Goal: Task Accomplishment & Management: Manage account settings

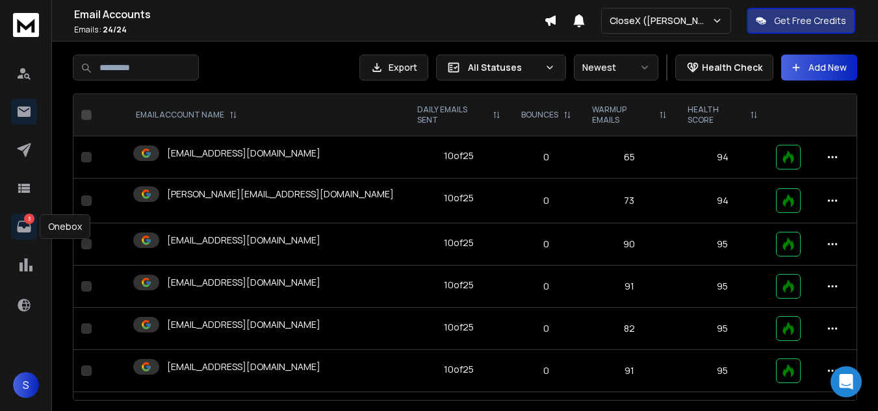
click at [25, 220] on p "3" at bounding box center [29, 219] width 10 height 10
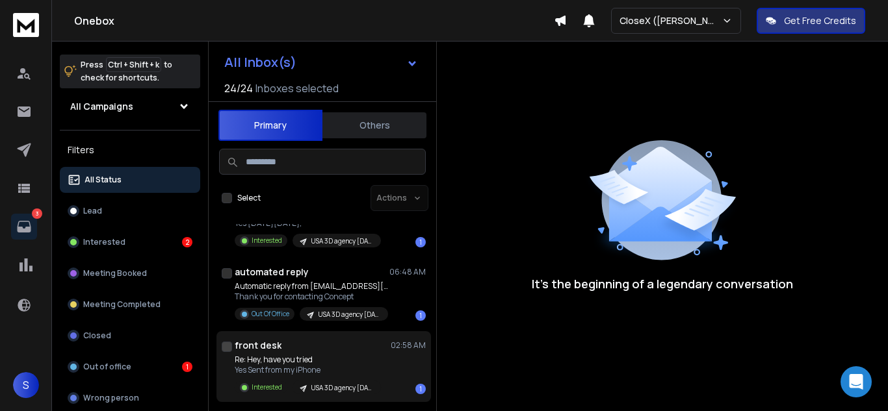
scroll to position [65, 0]
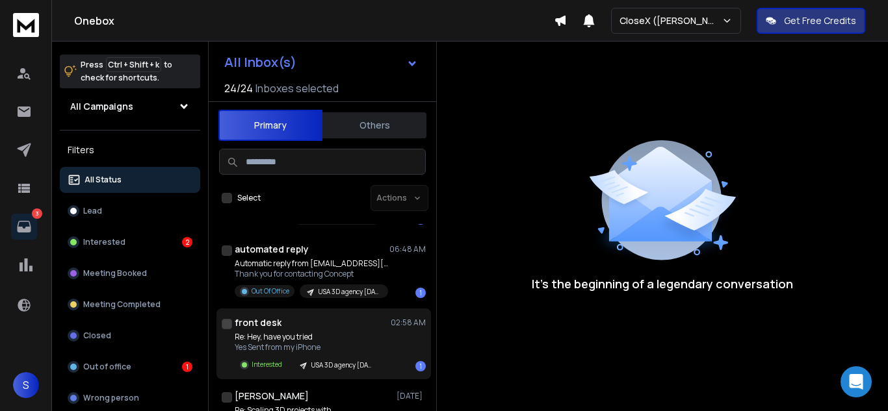
click at [369, 339] on p "Re: Hey, have you tried" at bounding box center [308, 337] width 146 height 10
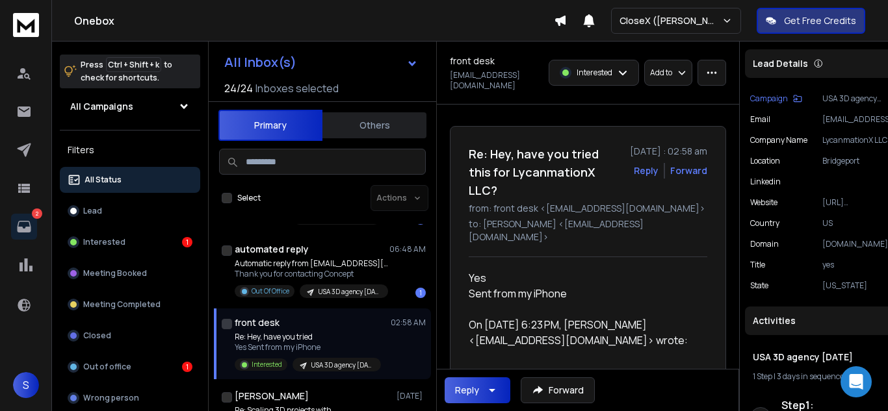
scroll to position [0, 0]
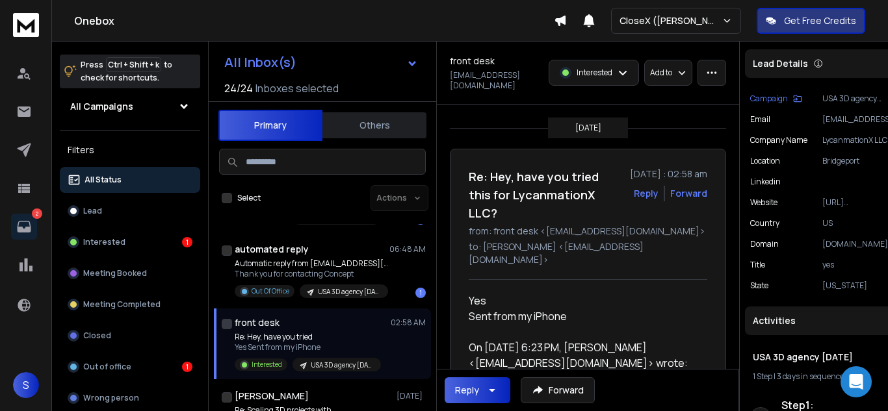
click at [788, 94] on p "Campaign" at bounding box center [769, 99] width 38 height 10
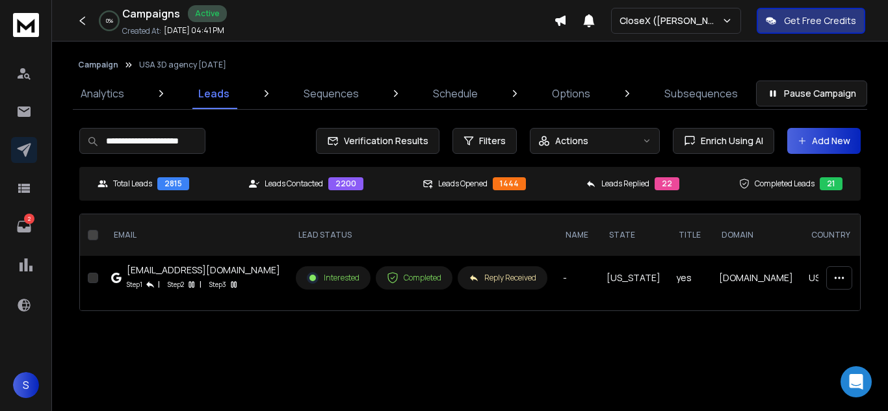
click at [555, 300] on td "-" at bounding box center [577, 278] width 44 height 44
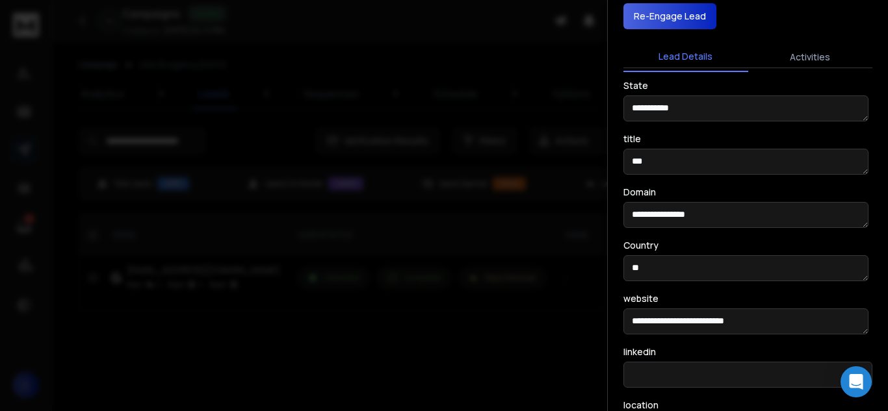
scroll to position [130, 0]
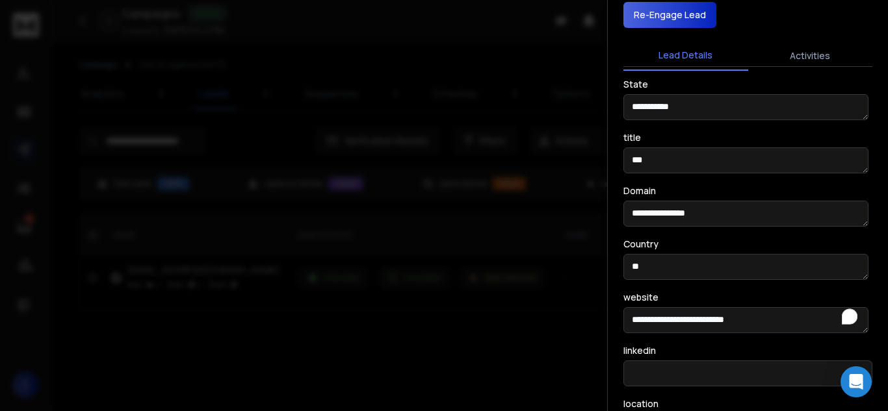
drag, startPoint x: 822, startPoint y: 321, endPoint x: 599, endPoint y: 313, distance: 223.1
click at [599, 313] on body "**********" at bounding box center [444, 205] width 888 height 411
click at [471, 213] on div at bounding box center [444, 205] width 888 height 411
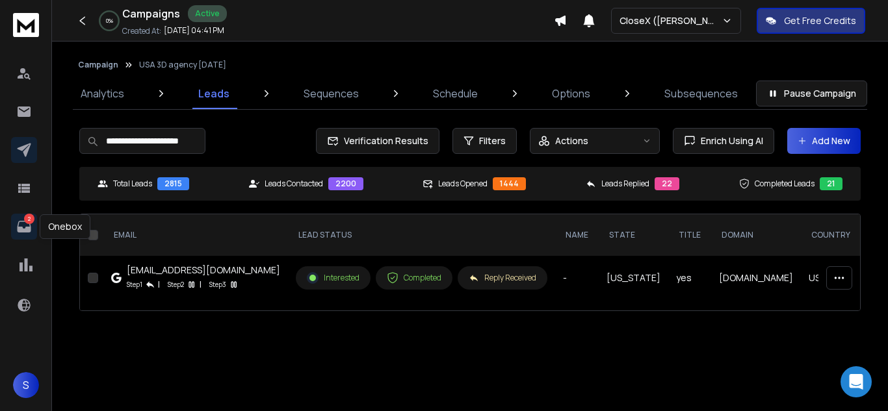
click at [26, 225] on icon at bounding box center [24, 227] width 16 height 16
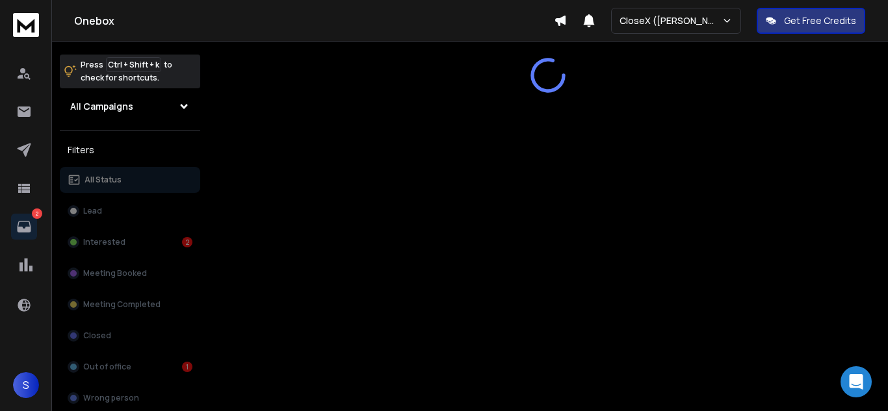
click at [141, 371] on div "All Status Lead Interested 2 Meeting Booked Meeting Completed Closed Out of off…" at bounding box center [130, 305] width 140 height 276
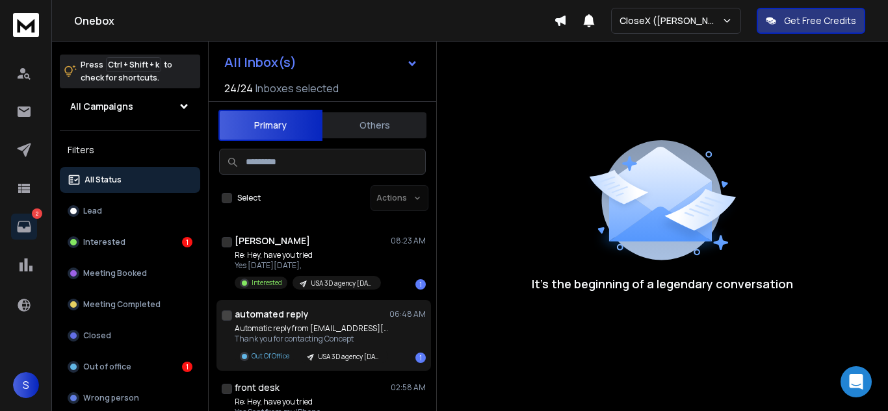
click at [330, 338] on p "Thank you for contacting Concept" at bounding box center [313, 339] width 156 height 10
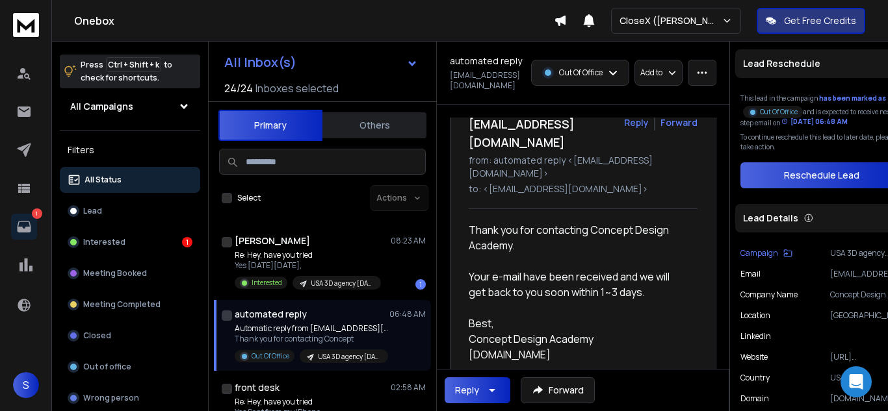
scroll to position [49, 0]
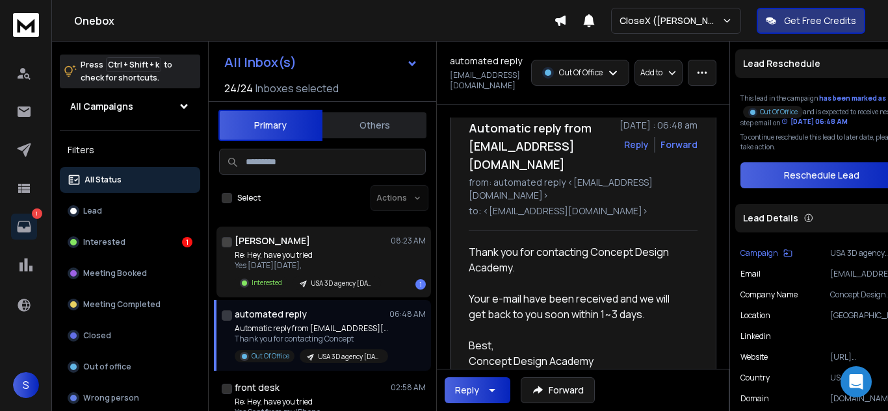
click at [315, 255] on p "Re: Hey, have you tried" at bounding box center [308, 255] width 146 height 10
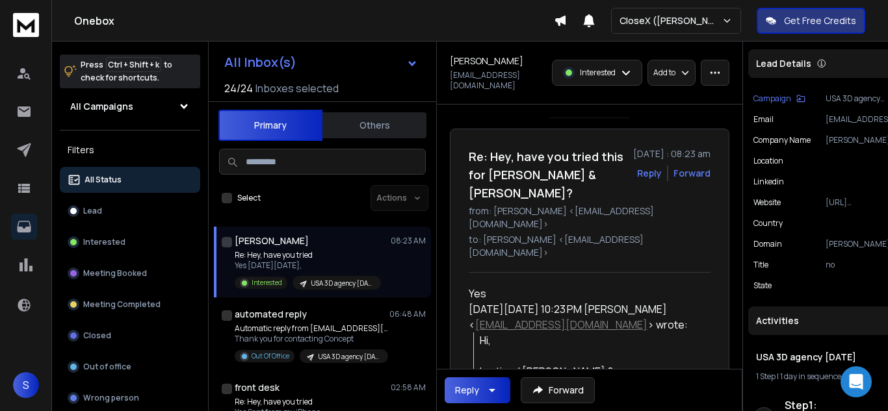
scroll to position [0, 0]
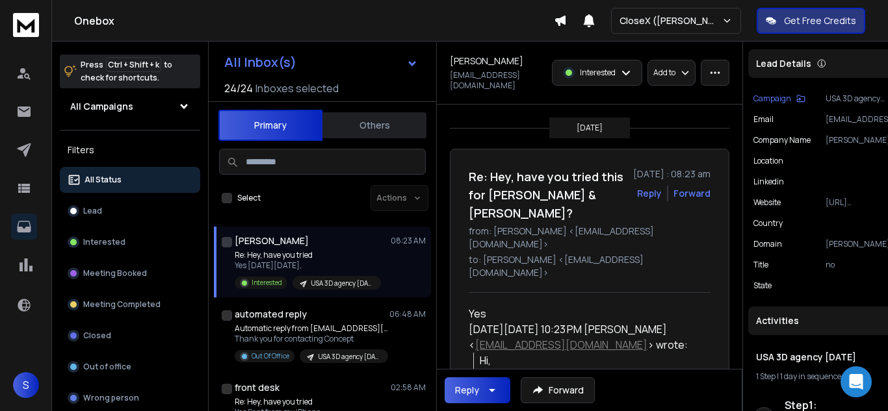
click at [791, 99] on p "Campaign" at bounding box center [772, 99] width 38 height 10
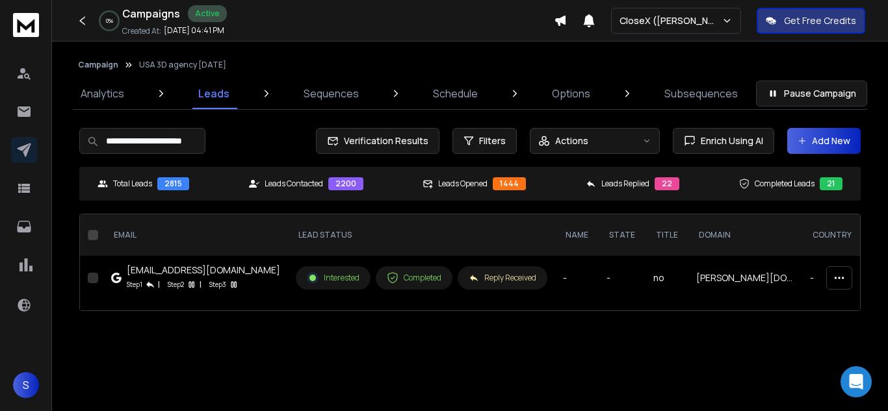
click at [555, 300] on td "-" at bounding box center [577, 278] width 44 height 44
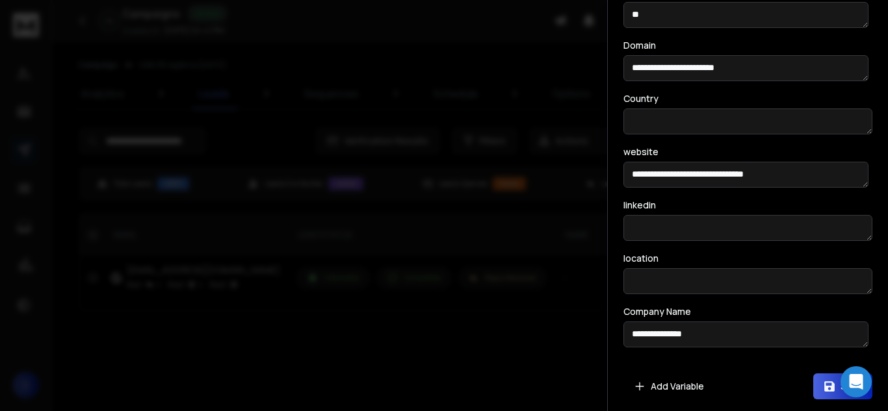
scroll to position [280, 0]
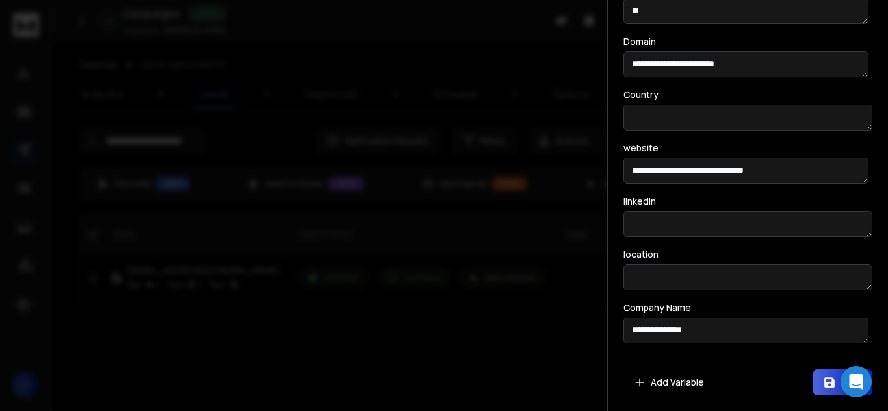
click at [839, 171] on textarea "**********" at bounding box center [745, 171] width 245 height 26
drag, startPoint x: 789, startPoint y: 172, endPoint x: 519, endPoint y: 173, distance: 270.4
click at [519, 173] on body "**********" at bounding box center [444, 205] width 888 height 411
click at [451, 129] on div at bounding box center [444, 205] width 888 height 411
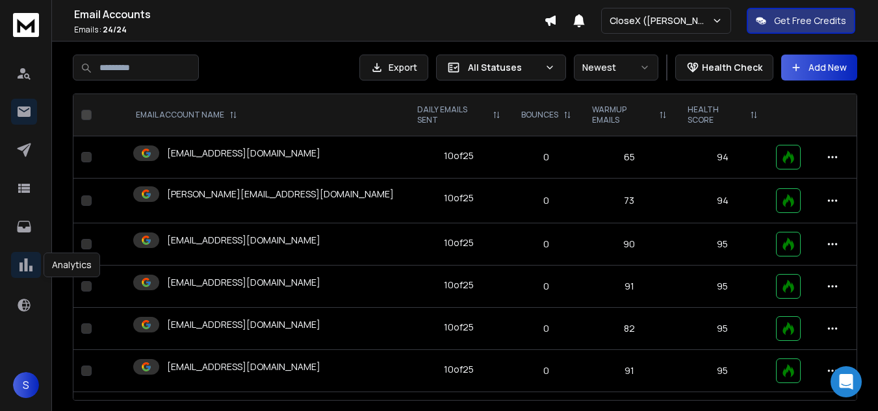
click at [20, 267] on icon at bounding box center [26, 265] width 13 height 13
click at [27, 266] on icon at bounding box center [26, 265] width 13 height 13
